Goal: Communication & Community: Answer question/provide support

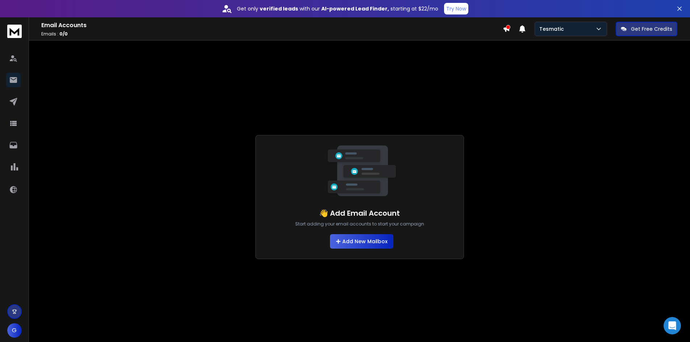
click at [581, 29] on div "Tesmatic" at bounding box center [570, 28] width 63 height 7
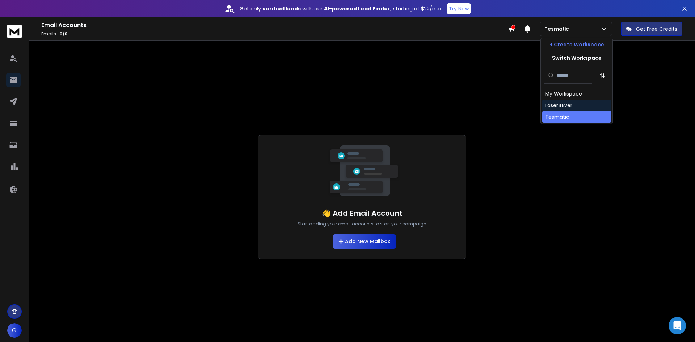
click at [567, 102] on div "Laser4Ever" at bounding box center [558, 105] width 27 height 7
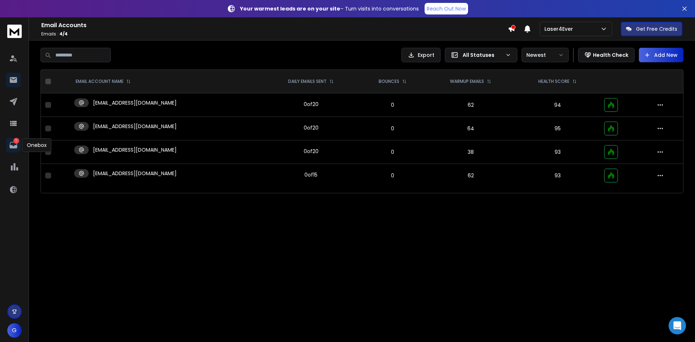
click at [16, 146] on icon at bounding box center [13, 145] width 8 height 7
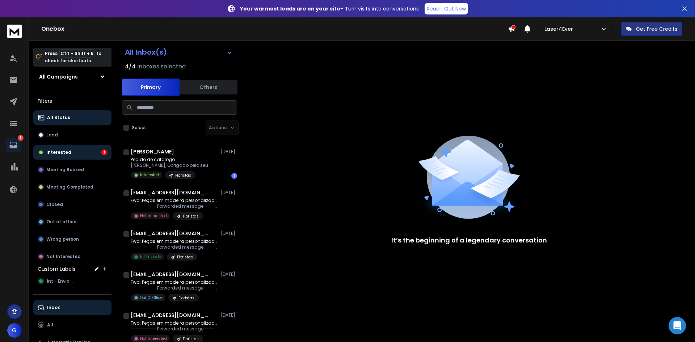
click at [84, 152] on button "Interested 1" at bounding box center [72, 152] width 78 height 14
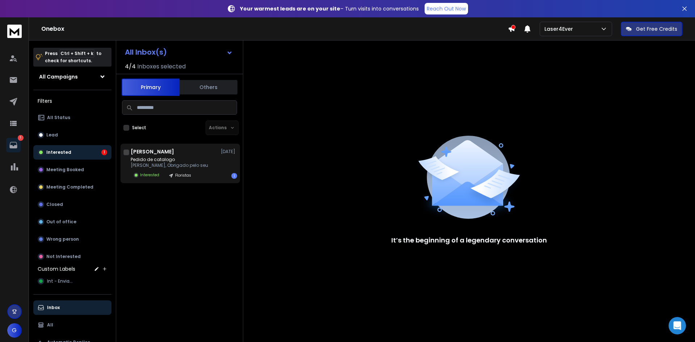
click at [186, 156] on div "Florista [PERSON_NAME] [DATE] Pedido de catalogo [PERSON_NAME], Obrigado pelo s…" at bounding box center [184, 163] width 106 height 31
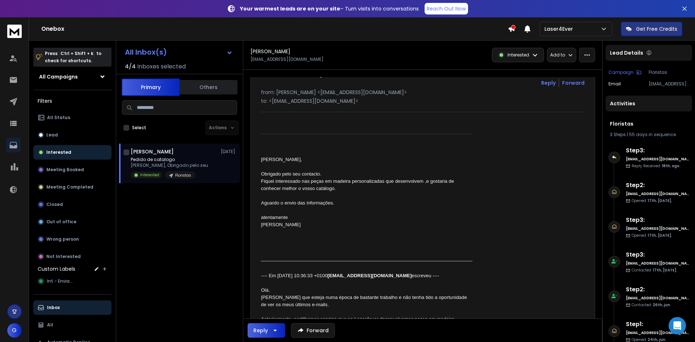
scroll to position [36, 0]
click at [350, 222] on p "atentamente" at bounding box center [366, 217] width 211 height 7
click at [321, 332] on button "Forward" at bounding box center [313, 330] width 44 height 14
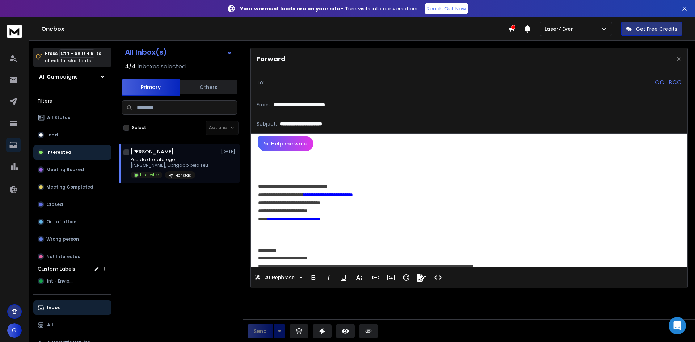
click at [318, 87] on input at bounding box center [292, 82] width 51 height 13
paste input "**********"
type input "**********"
click at [260, 329] on button "Send" at bounding box center [260, 331] width 25 height 14
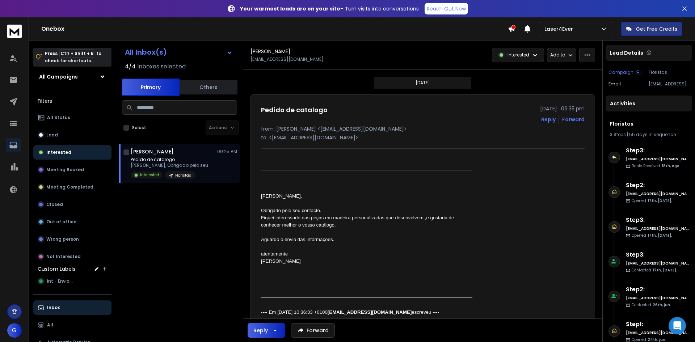
click at [538, 52] on icon at bounding box center [535, 55] width 6 height 6
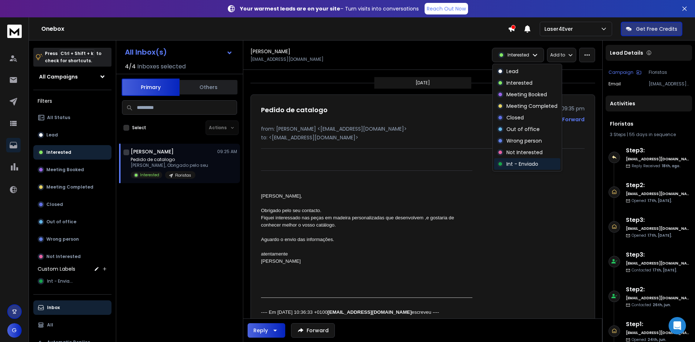
click at [503, 162] on span at bounding box center [500, 164] width 7 height 7
